Goal: Find specific page/section: Find specific page/section

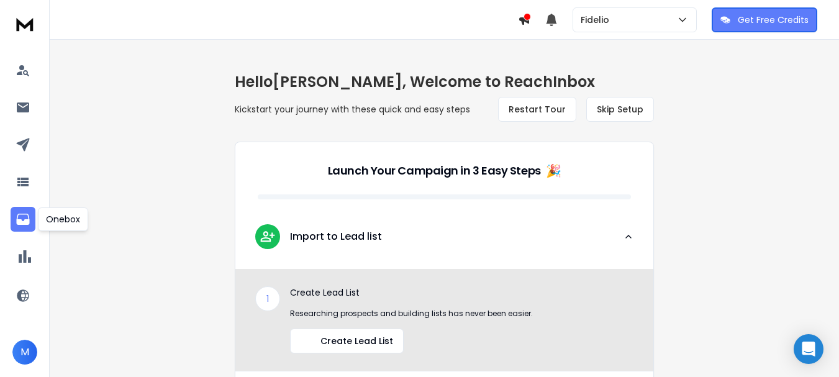
click at [29, 217] on icon at bounding box center [22, 219] width 13 height 11
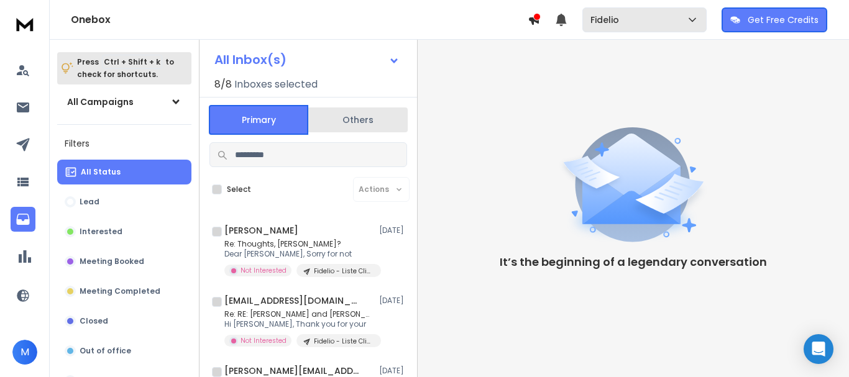
click at [693, 25] on icon "button" at bounding box center [692, 20] width 12 height 12
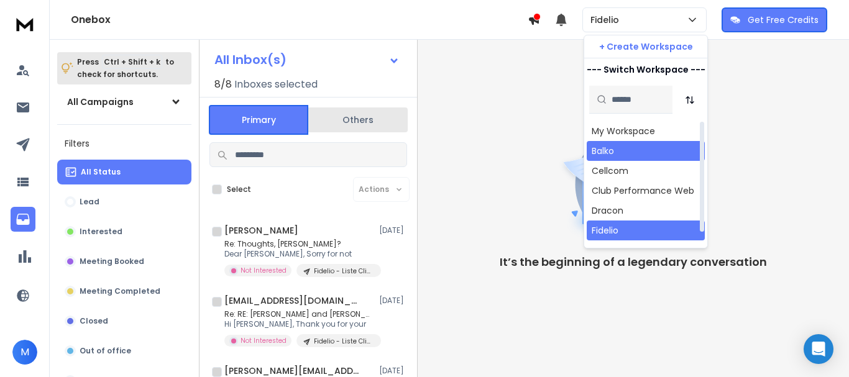
click at [617, 156] on div "Balko" at bounding box center [645, 151] width 118 height 20
